Goal: Task Accomplishment & Management: Manage account settings

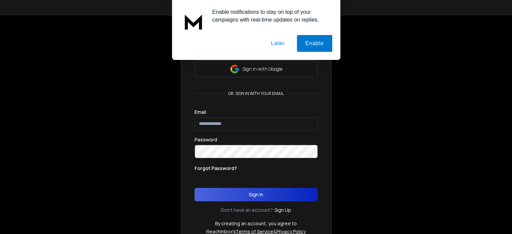
type input "**********"
click at [230, 199] on button "Sign In" at bounding box center [256, 194] width 123 height 13
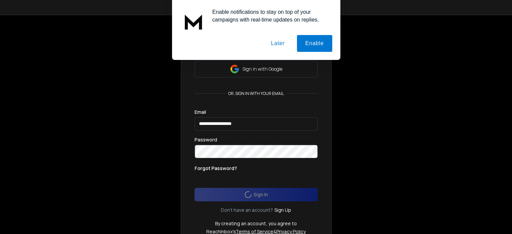
click at [253, 44] on button "Later" at bounding box center [278, 43] width 30 height 17
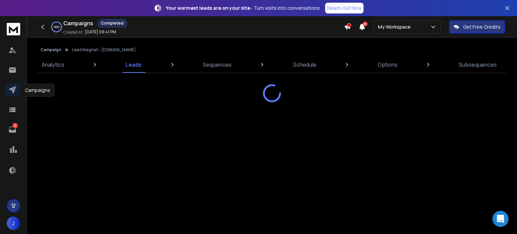
click at [15, 89] on icon at bounding box center [12, 90] width 8 height 8
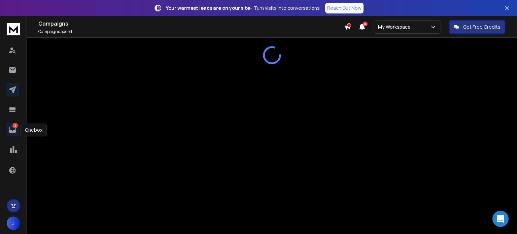
click at [12, 131] on icon at bounding box center [12, 130] width 8 height 8
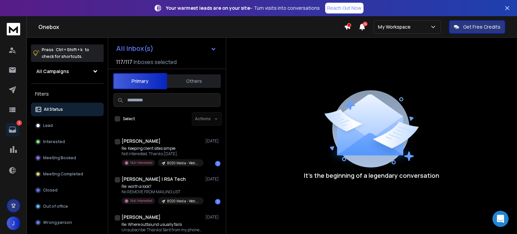
click at [15, 122] on div "3" at bounding box center [13, 111] width 15 height 136
click at [14, 131] on icon at bounding box center [12, 130] width 7 height 6
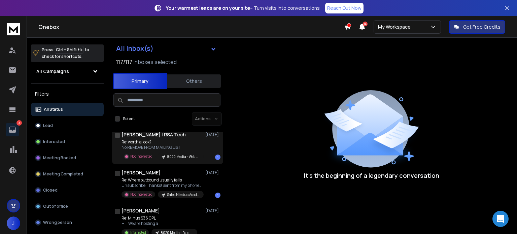
scroll to position [80, 0]
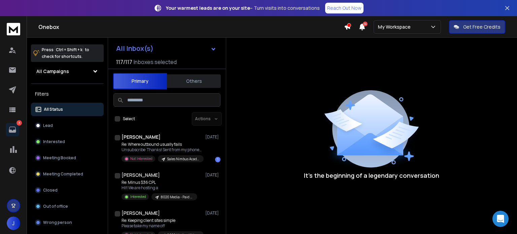
click at [191, 183] on p "Re: Minus $36 CPL" at bounding box center [160, 182] width 76 height 5
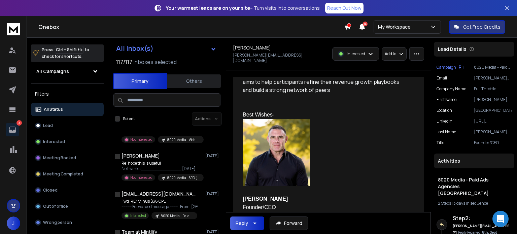
scroll to position [214, 0]
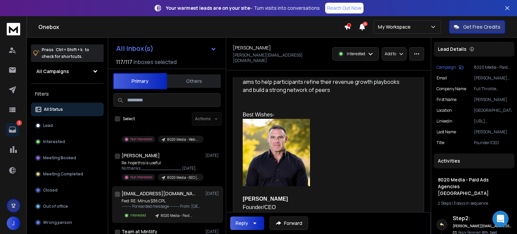
click at [186, 203] on p "Fwd: RE: Minus $36 CPL" at bounding box center [162, 200] width 81 height 5
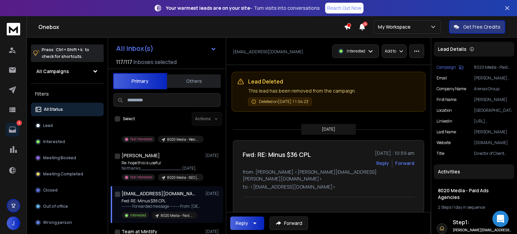
click at [175, 195] on div "admin@8020.media 05 Sep" at bounding box center [171, 193] width 99 height 7
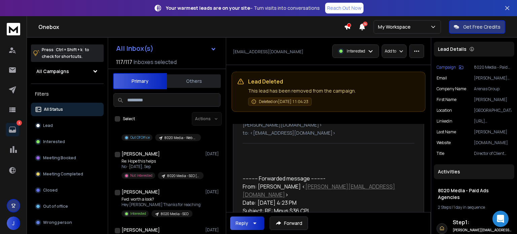
scroll to position [331, 0]
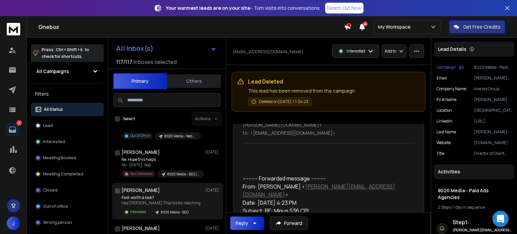
click at [148, 199] on p "Fwd: worth a look?" at bounding box center [161, 197] width 79 height 5
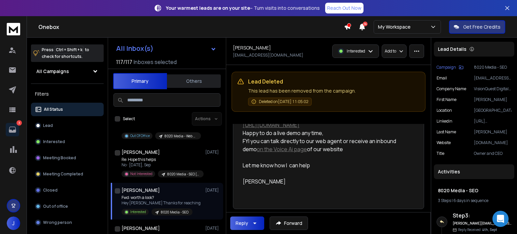
scroll to position [145, 0]
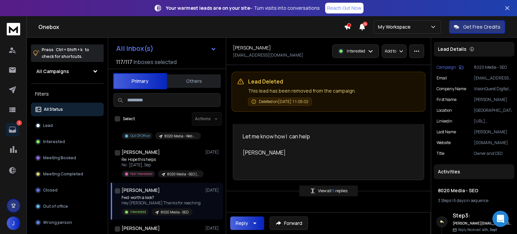
click at [328, 193] on p "View all 5 replies" at bounding box center [332, 190] width 29 height 5
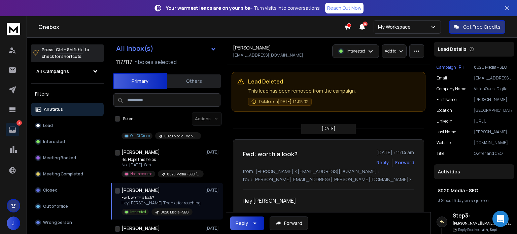
scroll to position [0, 0]
click at [323, 128] on p "8 days ago" at bounding box center [328, 129] width 13 height 5
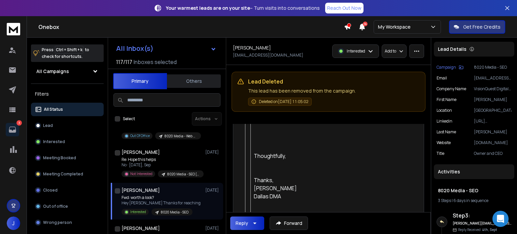
scroll to position [2382, 0]
click at [188, 189] on div "Jacob McGill 04 Sep" at bounding box center [171, 190] width 99 height 7
click at [198, 190] on div "Jacob McGill 04 Sep" at bounding box center [171, 190] width 99 height 7
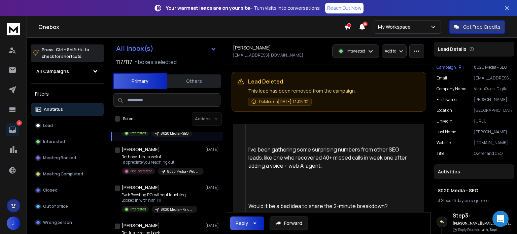
scroll to position [410, 0]
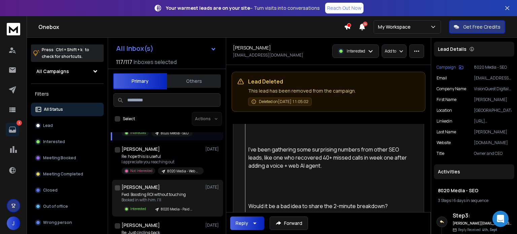
click at [167, 193] on p "Fwd: Boosting ROI without touching" at bounding box center [160, 194] width 76 height 5
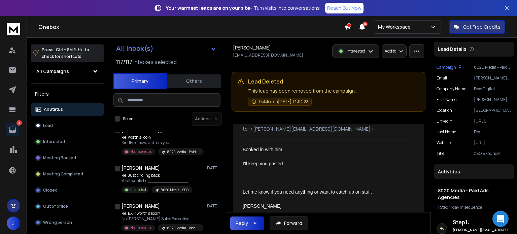
scroll to position [582, 0]
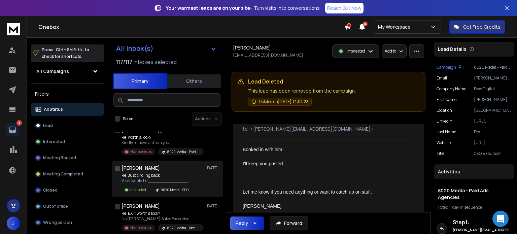
click at [190, 169] on div "Michael Wirdefalk 31 Aug" at bounding box center [171, 168] width 99 height 7
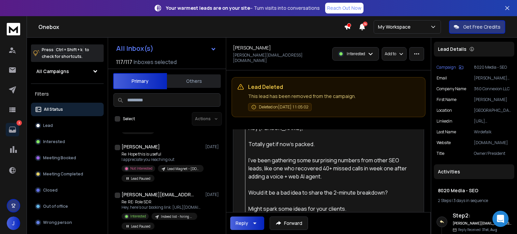
scroll to position [778, 0]
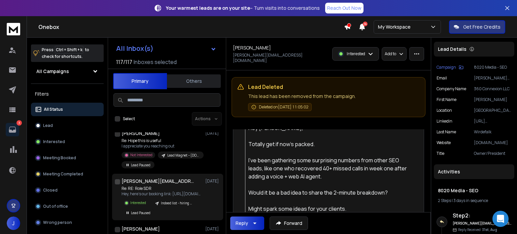
click at [190, 190] on p "Re: RE: Role SDR" at bounding box center [162, 188] width 81 height 5
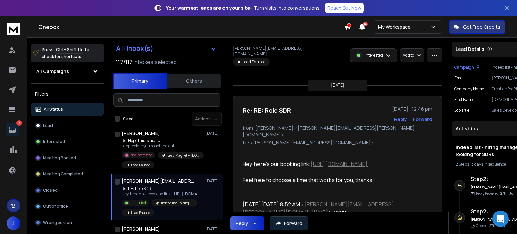
click at [298, 226] on button "Forward" at bounding box center [289, 222] width 38 height 13
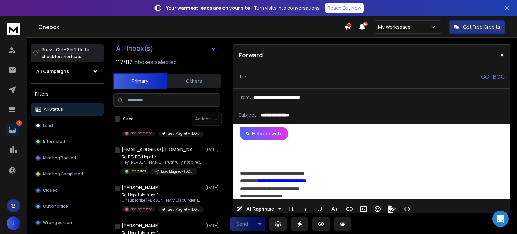
scroll to position [982, 0]
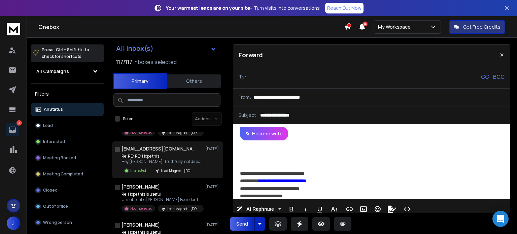
click at [185, 156] on p "Re: RE: RE: Hope this" at bounding box center [162, 156] width 81 height 5
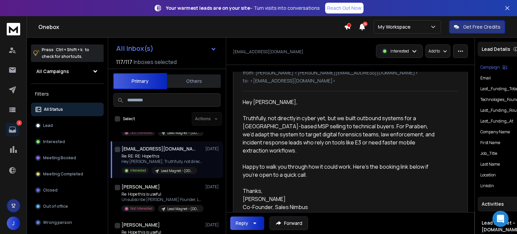
scroll to position [34, 0]
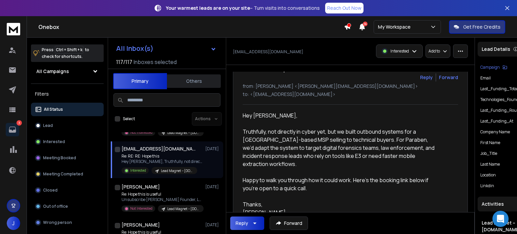
click at [192, 149] on div "amber@paraben.com 18 Jun" at bounding box center [171, 148] width 99 height 7
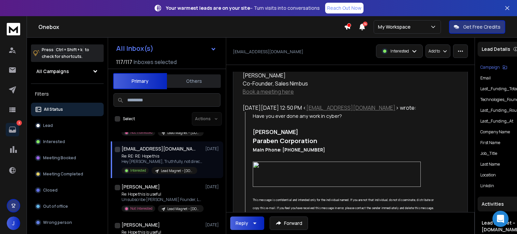
scroll to position [171, 0]
click at [276, 162] on img at bounding box center [337, 173] width 168 height 25
click at [260, 161] on img at bounding box center [337, 173] width 168 height 25
drag, startPoint x: 280, startPoint y: 107, endPoint x: 297, endPoint y: 106, distance: 16.9
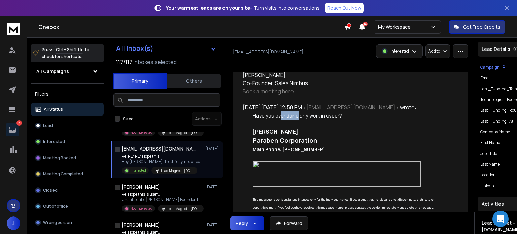
click at [297, 112] on span "Have you ever done any work in cyber?" at bounding box center [297, 115] width 89 height 7
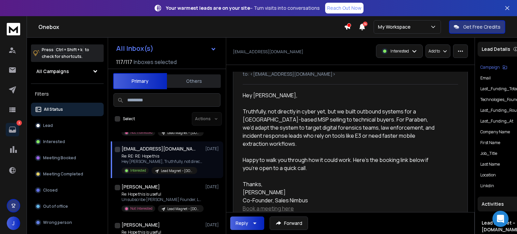
scroll to position [49, 0]
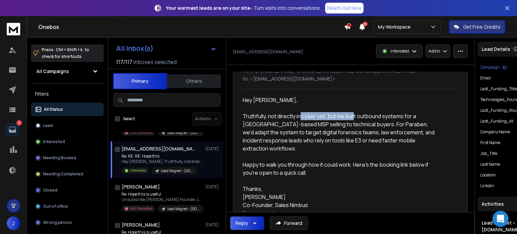
drag, startPoint x: 301, startPoint y: 112, endPoint x: 357, endPoint y: 117, distance: 56.1
click at [357, 117] on div "Truthfully, not directly in cyber yet, but we built outbound systems for a Dall…" at bounding box center [341, 132] width 197 height 40
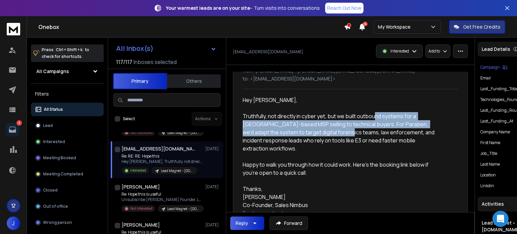
drag, startPoint x: 377, startPoint y: 116, endPoint x: 318, endPoint y: 130, distance: 61.0
click at [318, 130] on div "Truthfully, not directly in cyber yet, but we built outbound systems for a Dall…" at bounding box center [341, 132] width 197 height 40
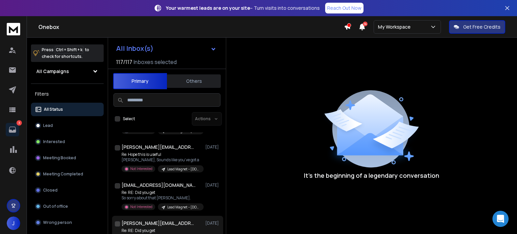
scroll to position [1135, 0]
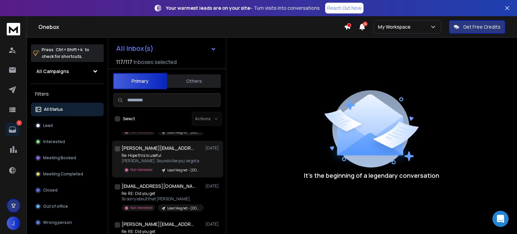
click at [190, 160] on p "Stephen, Sounds like you’ve got a" at bounding box center [162, 160] width 81 height 5
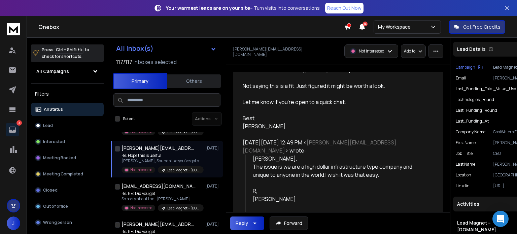
scroll to position [129, 0]
drag, startPoint x: 277, startPoint y: 164, endPoint x: 295, endPoint y: 163, distance: 17.6
click at [295, 163] on div "The issue is we are a high dollar infrastructure type company and unique to any…" at bounding box center [340, 170] width 175 height 16
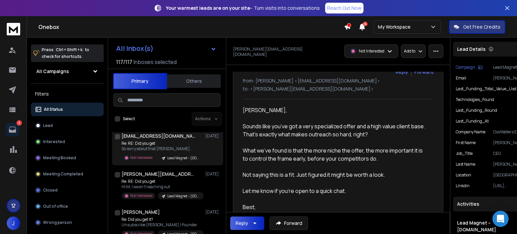
scroll to position [1193, 0]
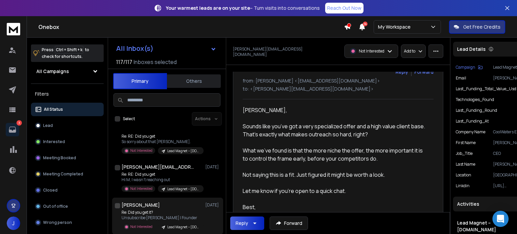
click at [170, 216] on p "Unsubscribe Chris Hodges | Founder" at bounding box center [162, 217] width 81 height 5
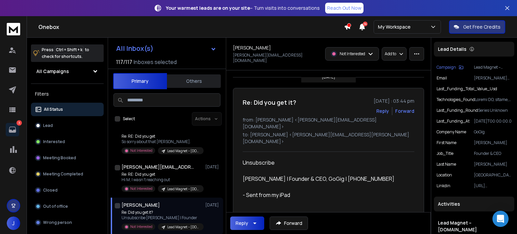
scroll to position [0, 0]
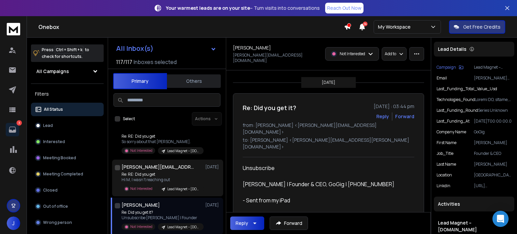
drag, startPoint x: 215, startPoint y: 175, endPoint x: 204, endPoint y: 174, distance: 11.2
click at [204, 174] on div "Re: RE: Did you get Hi M, I wasn’t reaching out Not Interested Lead Magnet – gu…" at bounding box center [171, 182] width 99 height 21
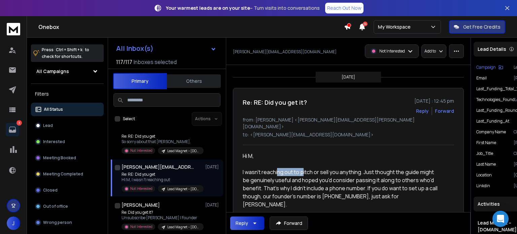
drag, startPoint x: 278, startPoint y: 165, endPoint x: 304, endPoint y: 161, distance: 25.5
click at [304, 168] on p "I wasn’t reaching out to pitch or sell you anything. Just thought the guide mig…" at bounding box center [341, 188] width 197 height 40
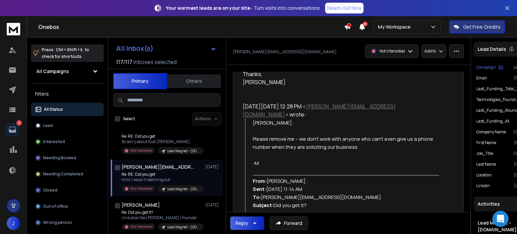
scroll to position [141, 0]
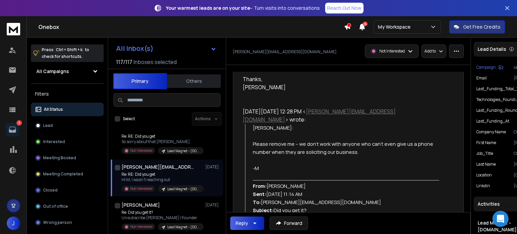
click at [186, 173] on p "Re: RE: Did you get" at bounding box center [162, 174] width 81 height 5
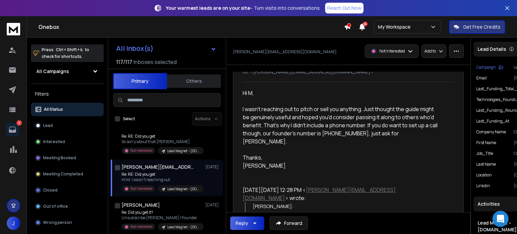
scroll to position [63, 0]
drag, startPoint x: 265, startPoint y: 103, endPoint x: 297, endPoint y: 103, distance: 32.3
click at [297, 105] on p "I wasn’t reaching out to pitch or sell you anything. Just thought the guide mig…" at bounding box center [341, 125] width 197 height 40
drag, startPoint x: 319, startPoint y: 103, endPoint x: 344, endPoint y: 101, distance: 25.3
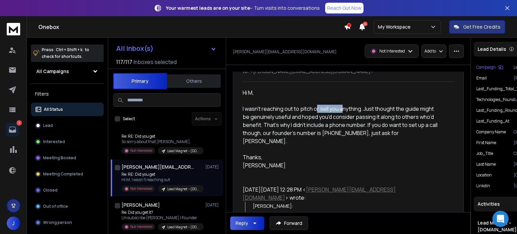
click at [344, 105] on p "I wasn’t reaching out to pitch or sell you anything. Just thought the guide mig…" at bounding box center [341, 125] width 197 height 40
drag, startPoint x: 266, startPoint y: 110, endPoint x: 303, endPoint y: 111, distance: 37.4
click at [303, 111] on p "I wasn’t reaching out to pitch or sell you anything. Just thought the guide mig…" at bounding box center [341, 125] width 197 height 40
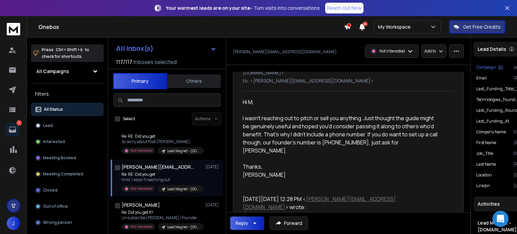
scroll to position [54, 0]
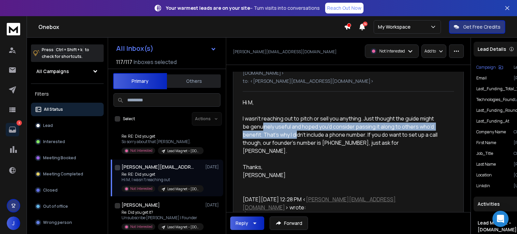
drag, startPoint x: 263, startPoint y: 121, endPoint x: 297, endPoint y: 129, distance: 34.5
click at [297, 129] on p "I wasn’t reaching out to pitch or sell you anything. Just thought the guide mig…" at bounding box center [341, 134] width 197 height 40
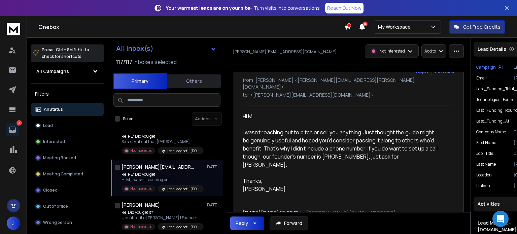
scroll to position [40, 0]
click at [197, 173] on p "Re: RE: Did you get" at bounding box center [162, 174] width 81 height 5
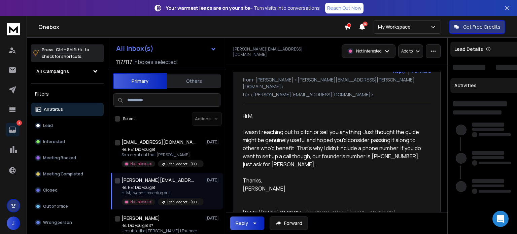
scroll to position [1172, 0]
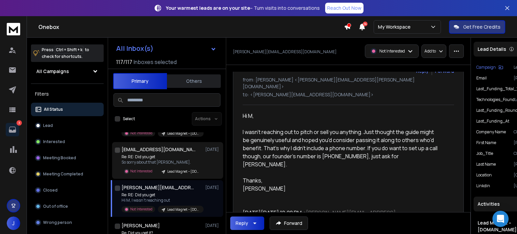
click at [207, 156] on div "Re: RE: Did you get So sorry about that Bill. Not Interested Lead Magnet – guid…" at bounding box center [171, 164] width 99 height 21
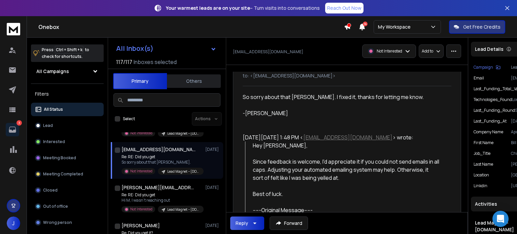
scroll to position [52, 0]
drag, startPoint x: 305, startPoint y: 162, endPoint x: 325, endPoint y: 161, distance: 20.2
drag, startPoint x: 346, startPoint y: 163, endPoint x: 377, endPoint y: 161, distance: 31.0
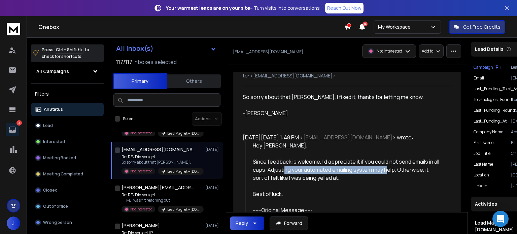
drag, startPoint x: 291, startPoint y: 169, endPoint x: 392, endPoint y: 167, distance: 101.0
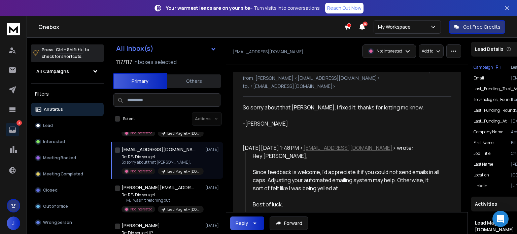
scroll to position [0, 0]
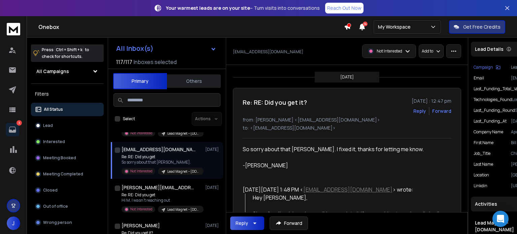
click at [204, 159] on div "Re: RE: Did you get So sorry about that Bill. Not Interested Lead Magnet – guid…" at bounding box center [171, 164] width 99 height 21
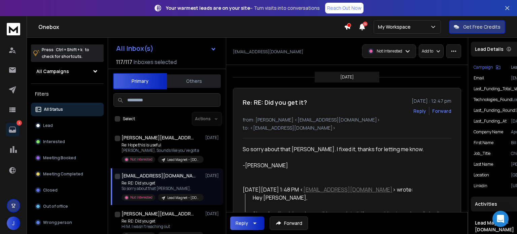
scroll to position [1142, 0]
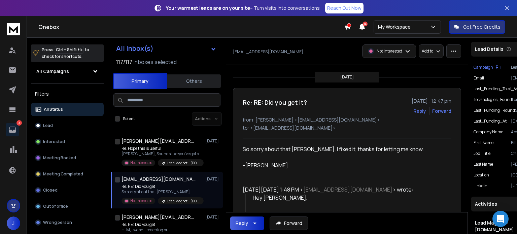
click at [204, 159] on div "Re: Hope this is useful Stephen, Sounds like you’ve got a Not Interested Lead M…" at bounding box center [171, 156] width 99 height 21
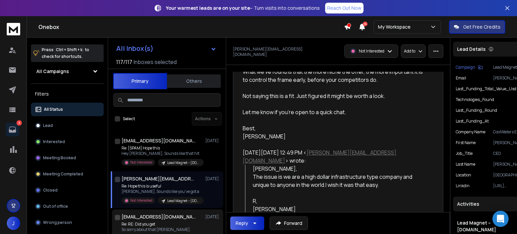
scroll to position [1101, 0]
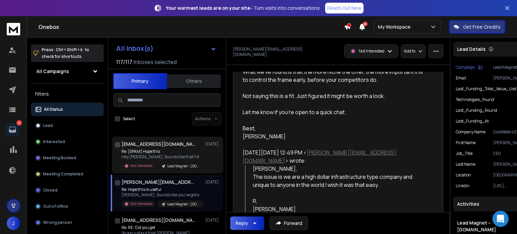
click at [213, 156] on div "Re: [SPAM] Hope this Hey Richard, Sounds like that hit Not Interested Lead Magn…" at bounding box center [171, 159] width 99 height 21
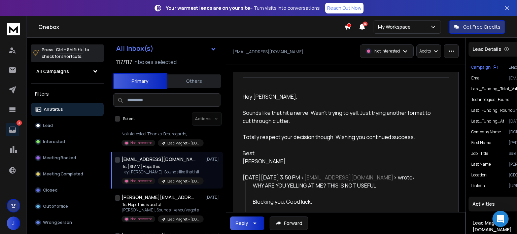
scroll to position [68, 0]
click at [186, 163] on div "rreedstrom@cquant.io 06 Jun Re: [SPAM] Hope this Hey Richard, Sounds like that …" at bounding box center [171, 170] width 99 height 29
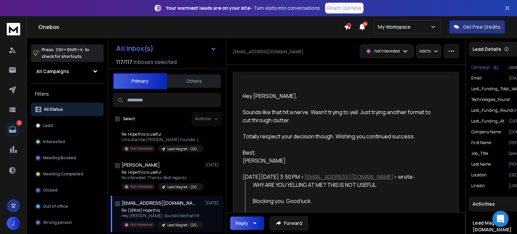
scroll to position [1042, 0]
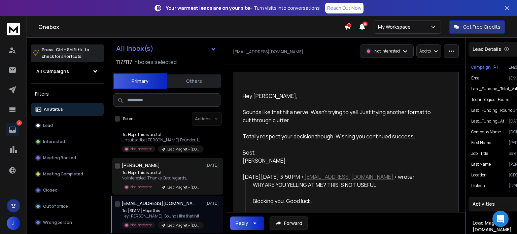
click at [186, 166] on div "Buscarino 16 Jun" at bounding box center [171, 165] width 99 height 7
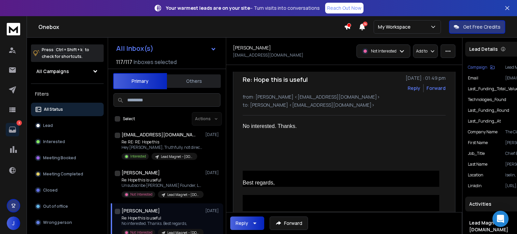
scroll to position [995, 0]
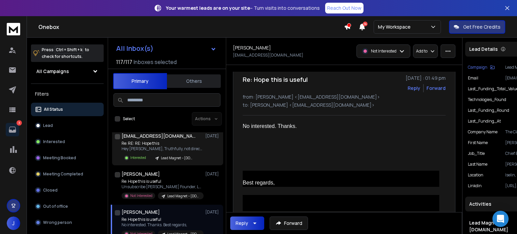
click at [205, 146] on div "Re: RE: RE: Hope this Hey Amber, Truthfully, not directly in Interested Lead Ma…" at bounding box center [171, 151] width 99 height 21
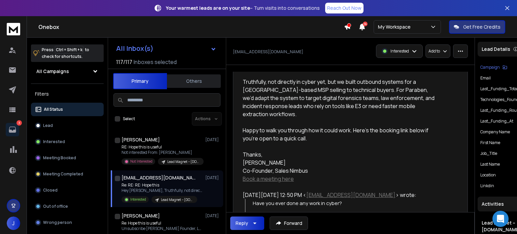
scroll to position [950, 0]
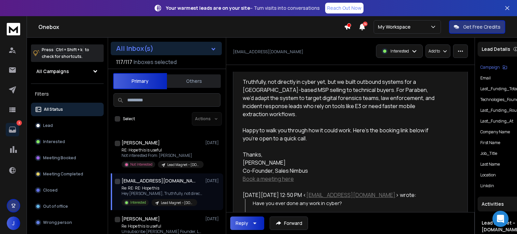
click at [215, 49] on icon at bounding box center [213, 49] width 6 height 6
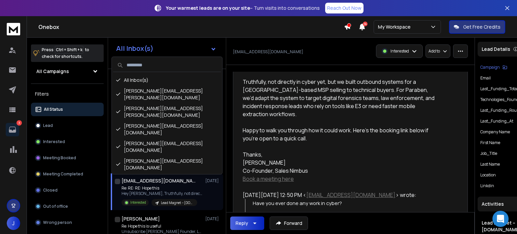
click at [76, 92] on h3 "Filters" at bounding box center [67, 93] width 73 height 9
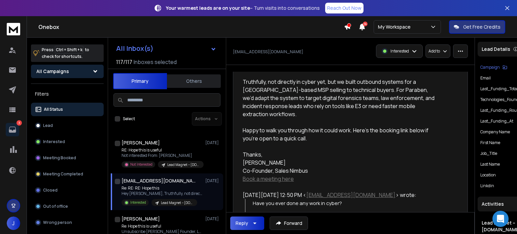
click at [93, 71] on icon at bounding box center [95, 71] width 4 height 2
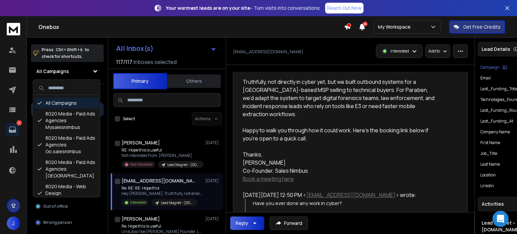
click at [76, 100] on div "All Campaigns" at bounding box center [67, 103] width 64 height 11
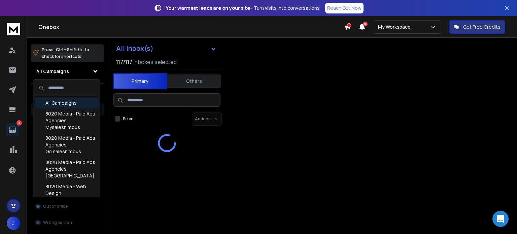
scroll to position [0, 0]
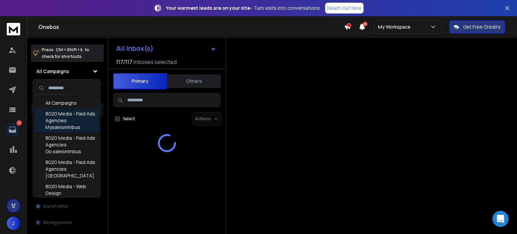
click at [74, 112] on div "8020 Media - Paid Ads Agencies Mysalesnimbus" at bounding box center [67, 120] width 64 height 24
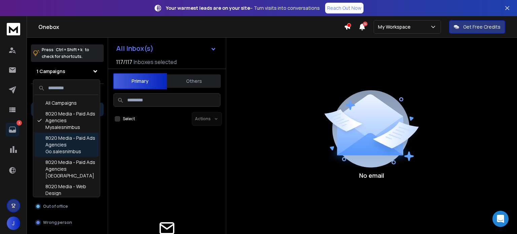
click at [70, 141] on div "8020 Media - Paid Ads Agencies Go.salesnimbus" at bounding box center [67, 145] width 64 height 24
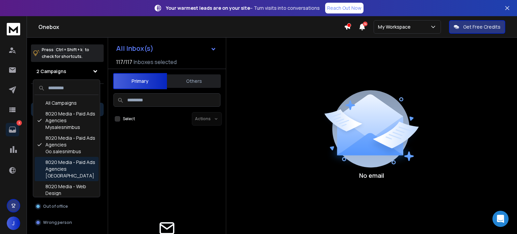
click at [68, 164] on div "8020 Media - Paid Ads Agencies Dallas" at bounding box center [67, 169] width 64 height 24
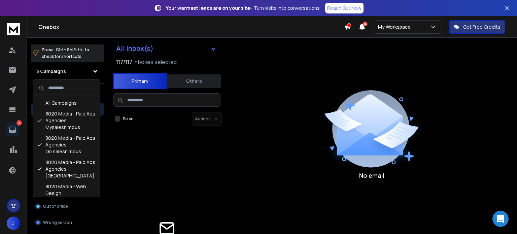
click at [126, 158] on div "No Emails" at bounding box center [167, 218] width 112 height 173
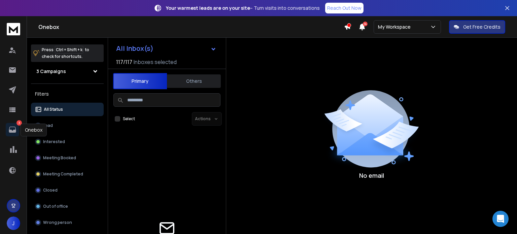
click at [12, 128] on icon at bounding box center [12, 130] width 8 height 8
click at [14, 124] on link "3" at bounding box center [12, 129] width 13 height 13
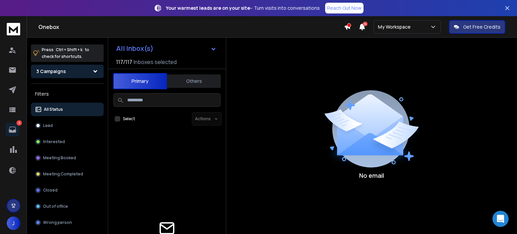
click at [96, 74] on icon at bounding box center [95, 71] width 6 height 6
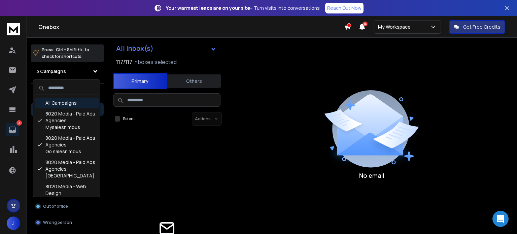
click at [68, 104] on div "All Campaigns" at bounding box center [67, 103] width 64 height 11
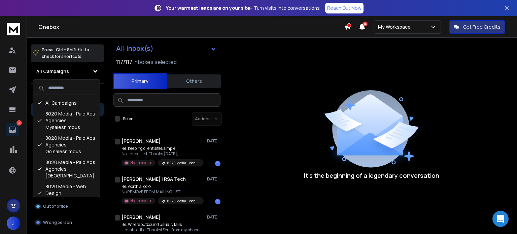
click at [236, 179] on div "It’s the beginning of a legendary conversation" at bounding box center [371, 137] width 291 height 199
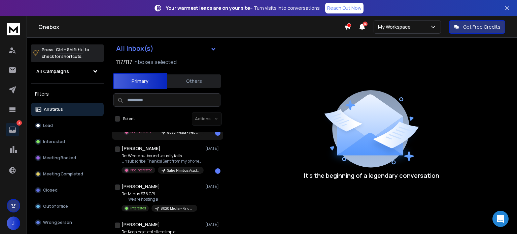
scroll to position [70, 0]
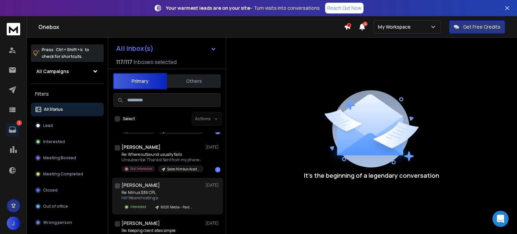
click at [192, 193] on p "Re: Minus $36 CPL" at bounding box center [160, 192] width 76 height 5
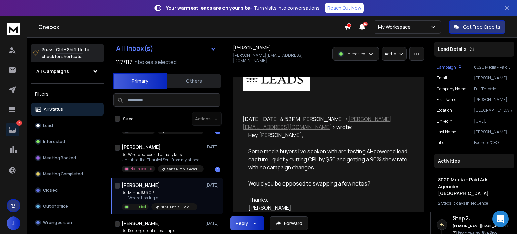
scroll to position [429, 0]
drag, startPoint x: 281, startPoint y: 140, endPoint x: 287, endPoint y: 145, distance: 7.9
click at [287, 147] on div "Some media buyers I’ve spoken with are testing AI-powered lead capture… quietly…" at bounding box center [328, 159] width 161 height 24
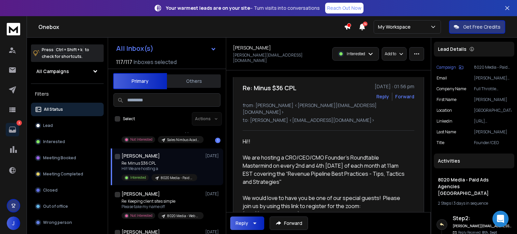
scroll to position [100, 0]
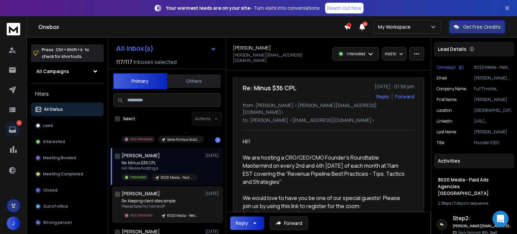
click at [184, 200] on p "Re: Keeping client sites simple" at bounding box center [162, 200] width 81 height 5
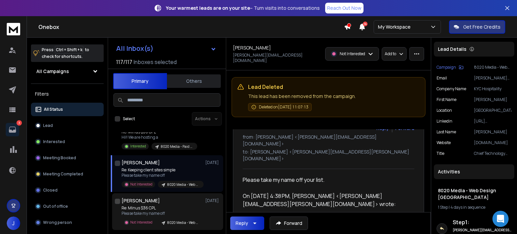
scroll to position [164, 0]
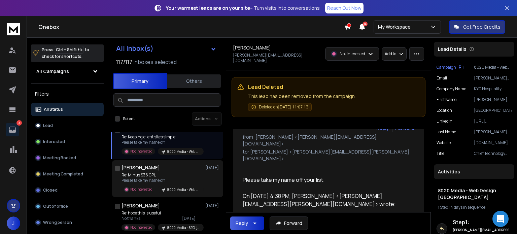
click at [191, 181] on p "Please take my name off" at bounding box center [162, 180] width 81 height 5
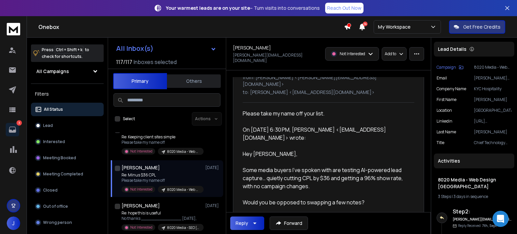
scroll to position [61, 0]
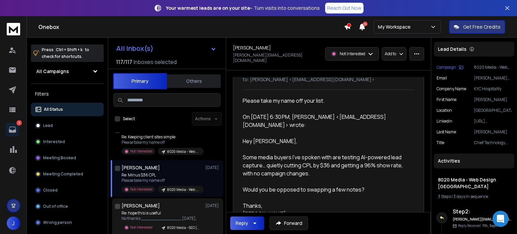
click at [175, 207] on div "Michael Wirdefalk 06 Sep" at bounding box center [171, 205] width 99 height 7
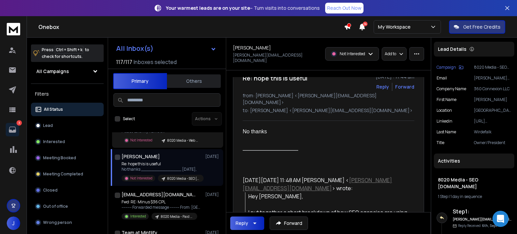
scroll to position [217, 0]
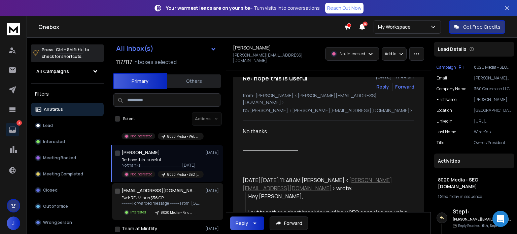
click at [197, 196] on p "Fwd: RE: Minus $36 CPL" at bounding box center [162, 197] width 81 height 5
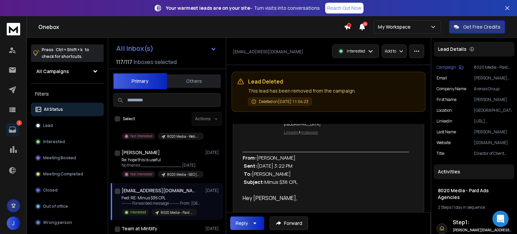
scroll to position [261, 0]
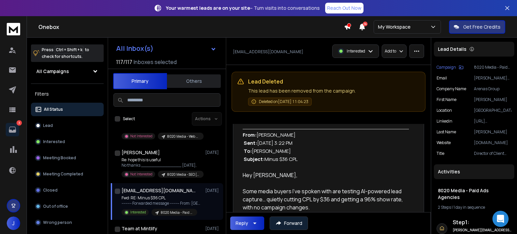
click at [283, 222] on button "Forward" at bounding box center [289, 222] width 38 height 13
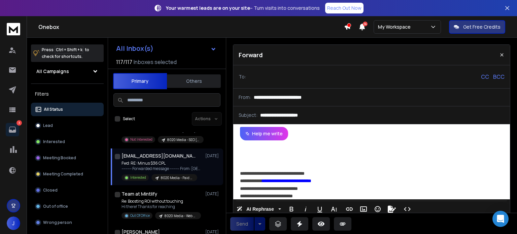
scroll to position [252, 0]
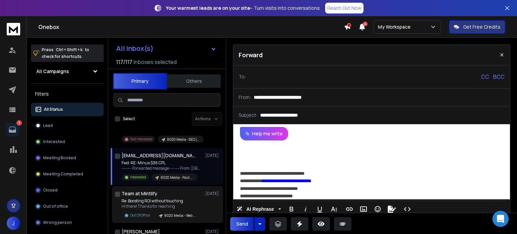
click at [193, 199] on p "Re: Boosting ROI without touching" at bounding box center [161, 200] width 79 height 5
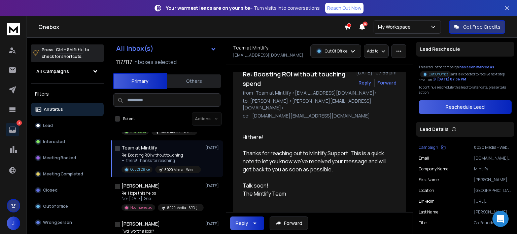
scroll to position [298, 0]
click at [203, 194] on div "Re: Hope this helps No ᐧ On Thu, Sep Not Interested 8020 Media - SEO Dallas" at bounding box center [163, 201] width 82 height 21
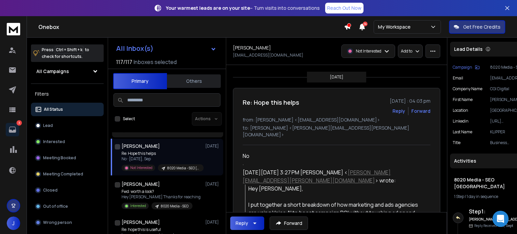
scroll to position [339, 0]
click at [203, 194] on div "Fwd: worth a look? Hey Laura Thanks for reaching Interested 8020 Media - SEO" at bounding box center [171, 198] width 99 height 21
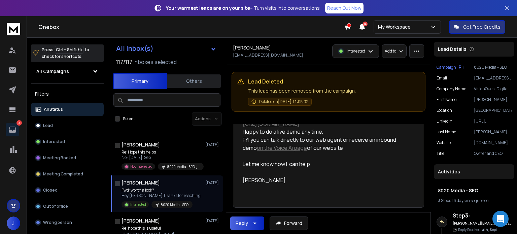
scroll to position [145, 0]
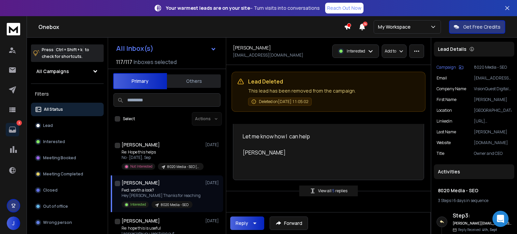
click at [316, 190] on div "View all 5 replies" at bounding box center [328, 191] width 58 height 11
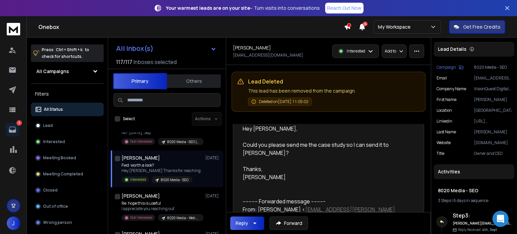
scroll to position [368, 0]
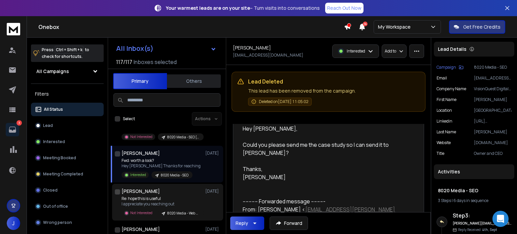
click at [182, 193] on div "Moneesh Arora 03 Sep" at bounding box center [171, 191] width 99 height 7
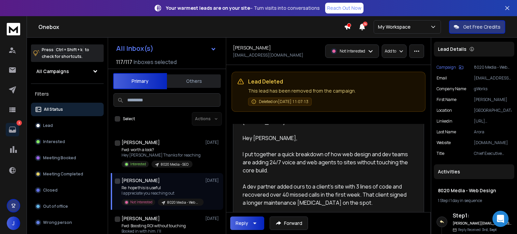
scroll to position [277, 0]
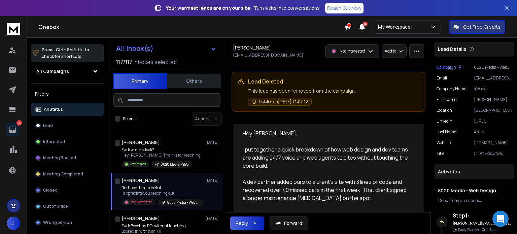
click at [198, 194] on p "I appreciate you reaching out" at bounding box center [162, 193] width 81 height 5
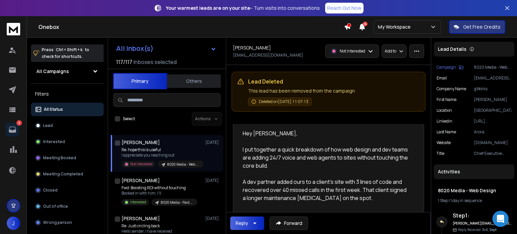
scroll to position [418, 0]
click at [203, 183] on div "Jacob McGill 03 Sep Fwd: Boosting ROI without touching Booked in with him. I'll…" at bounding box center [171, 191] width 99 height 29
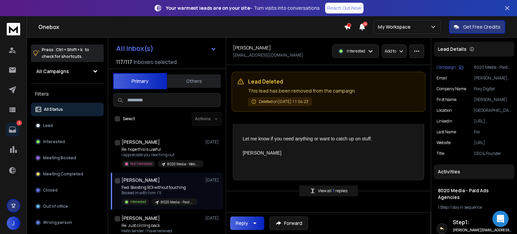
scroll to position [113, 0]
click at [331, 187] on div "View all 3 replies" at bounding box center [328, 191] width 58 height 11
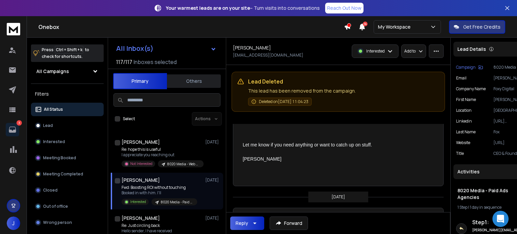
scroll to position [99, 0]
click at [336, 199] on p "10 days ago" at bounding box center [338, 195] width 13 height 5
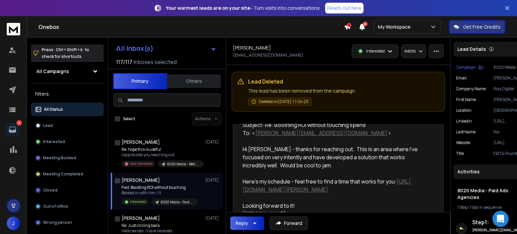
scroll to position [332, 0]
click at [205, 187] on div "Fwd: Boosting ROI without touching Booked in with him. I'll Interested 8020 Med…" at bounding box center [171, 195] width 99 height 21
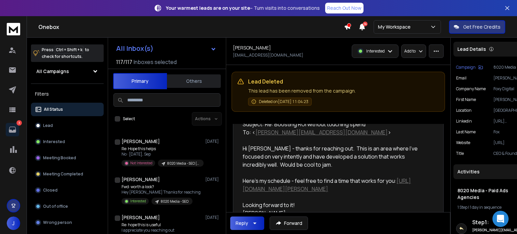
scroll to position [342, 0]
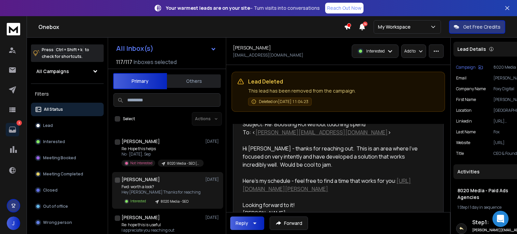
click at [197, 188] on div "Fwd: worth a look? Hey Laura Thanks for reaching Interested 8020 Media - SEO" at bounding box center [171, 194] width 99 height 21
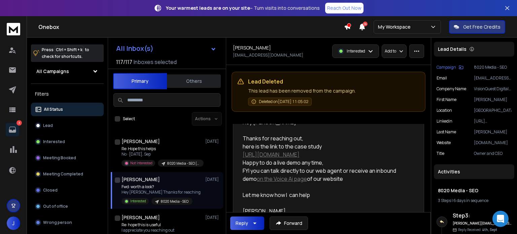
scroll to position [74, 0]
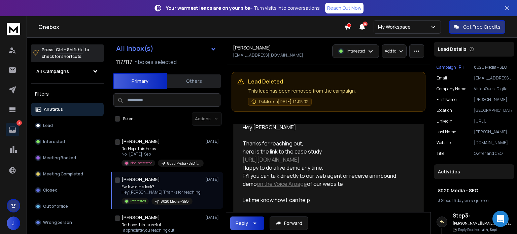
click at [281, 170] on p "Happy to do a live demo any time," at bounding box center [326, 168] width 166 height 8
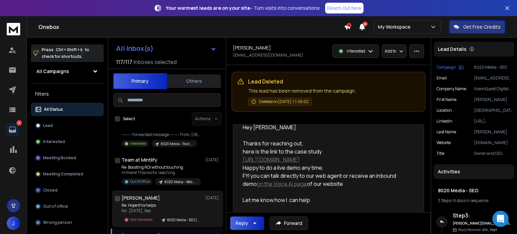
scroll to position [257, 0]
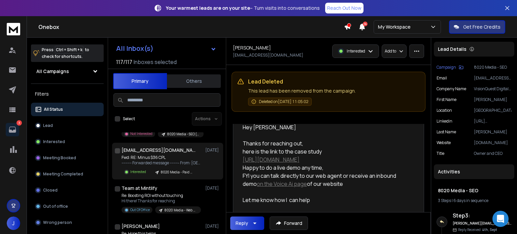
click at [195, 164] on p "---------- Forwarded message --------- From: Albaro" at bounding box center [162, 162] width 81 height 5
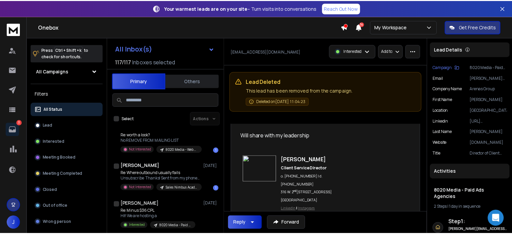
scroll to position [0, 0]
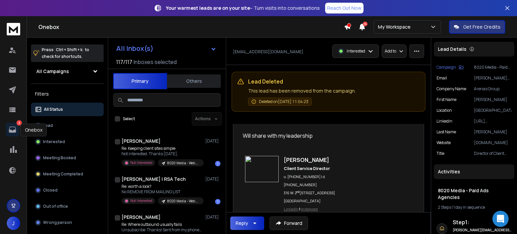
click at [15, 126] on icon at bounding box center [12, 130] width 8 height 8
click at [13, 90] on icon at bounding box center [12, 89] width 7 height 7
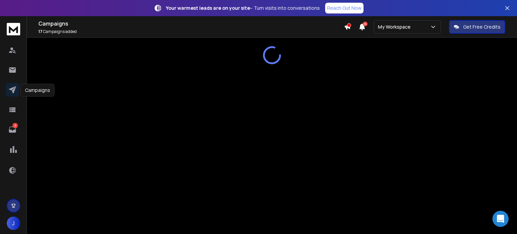
click at [13, 90] on icon at bounding box center [12, 89] width 7 height 7
